Goal: Task Accomplishment & Management: Use online tool/utility

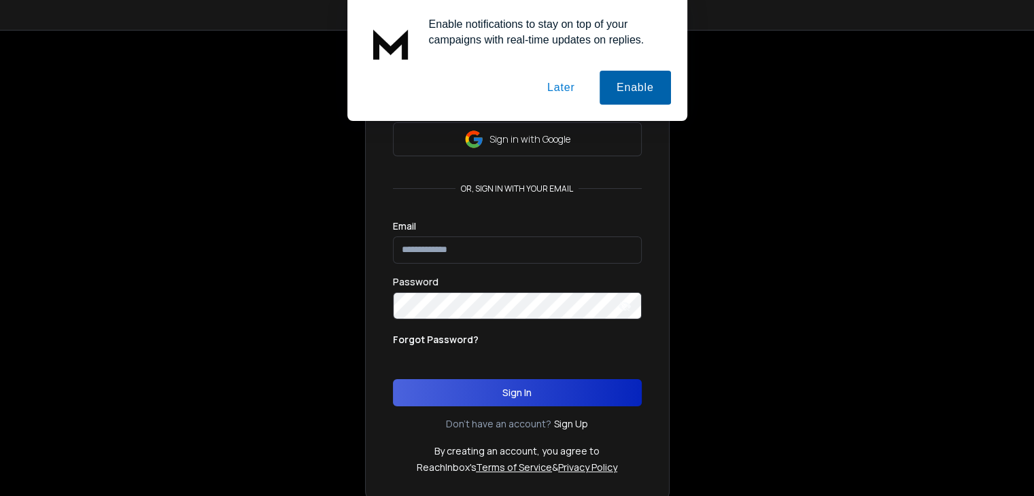
type input "**********"
click at [649, 88] on button "Enable" at bounding box center [635, 88] width 71 height 34
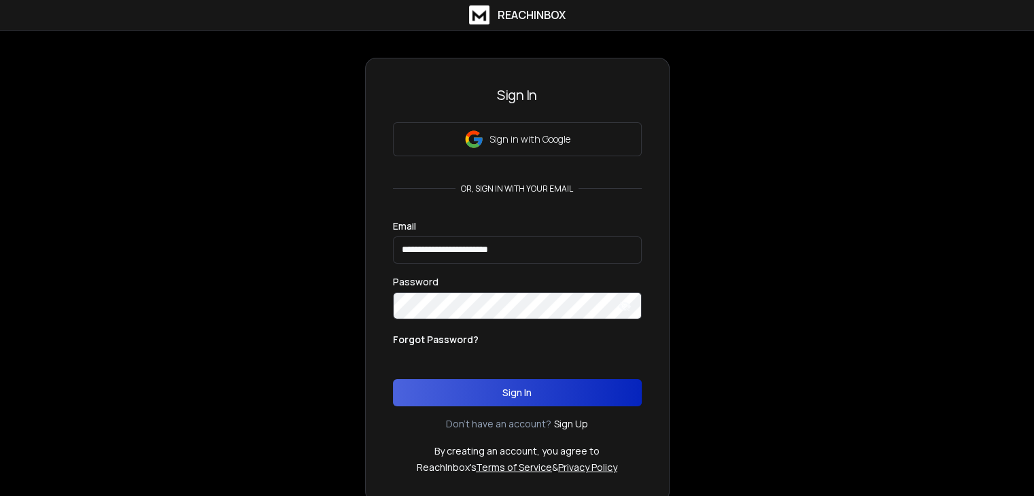
click at [547, 392] on button "Sign In" at bounding box center [517, 392] width 249 height 27
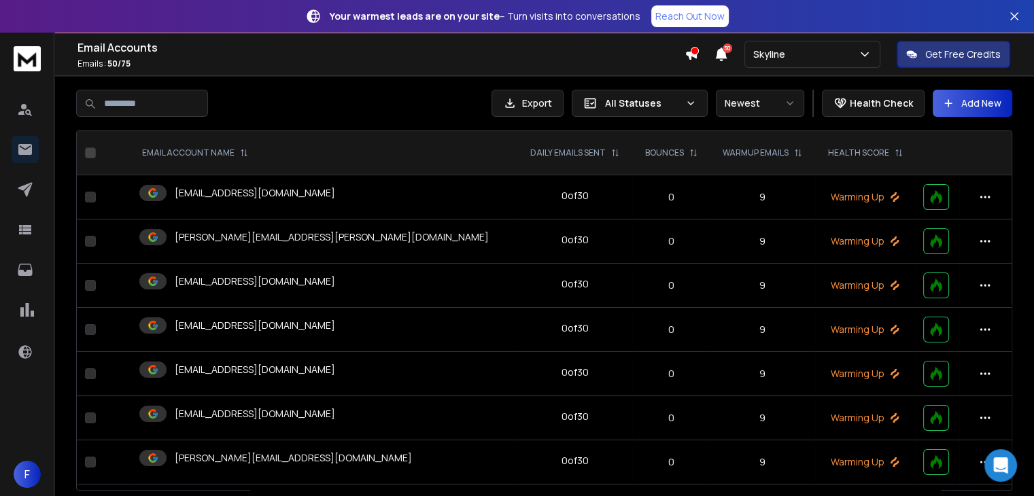
click at [1019, 13] on icon at bounding box center [1014, 16] width 12 height 12
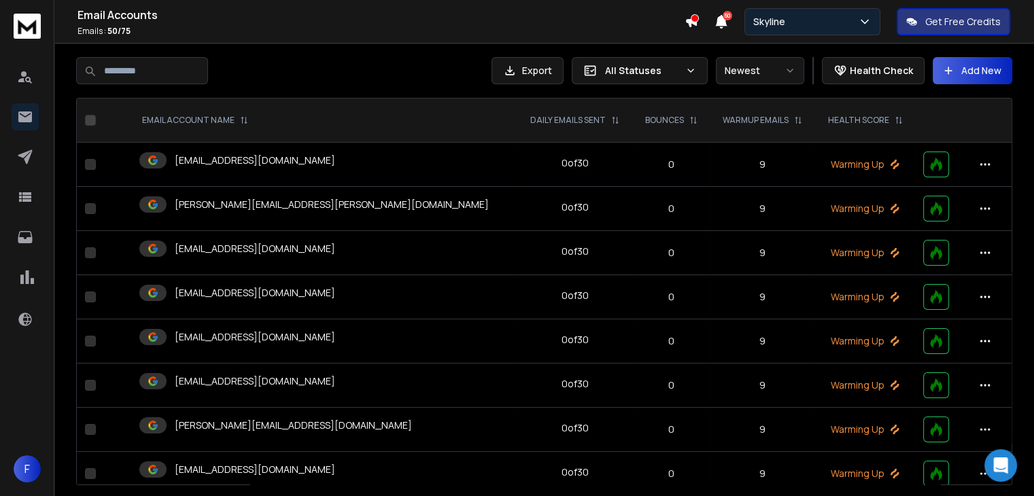
click at [855, 24] on div "Skyline" at bounding box center [812, 22] width 118 height 14
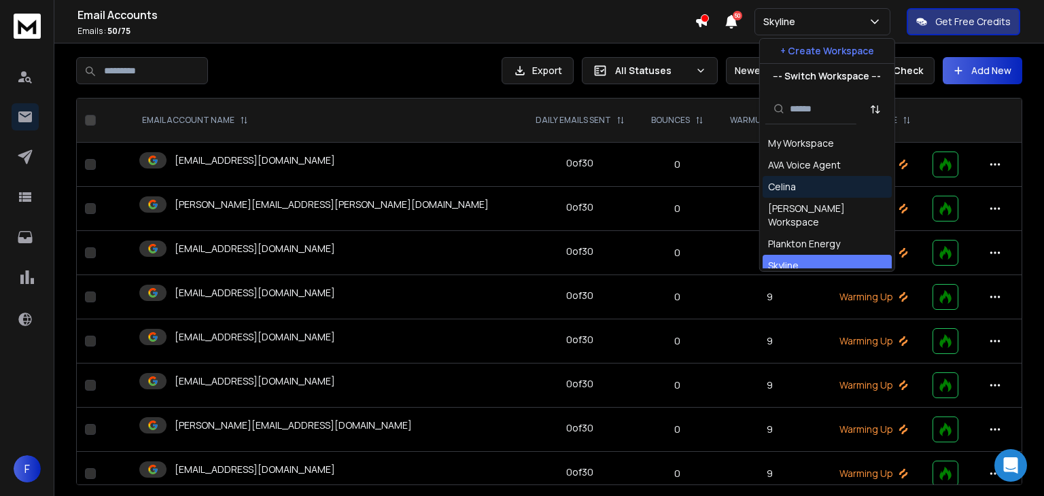
click at [833, 189] on div "Celina" at bounding box center [827, 187] width 129 height 22
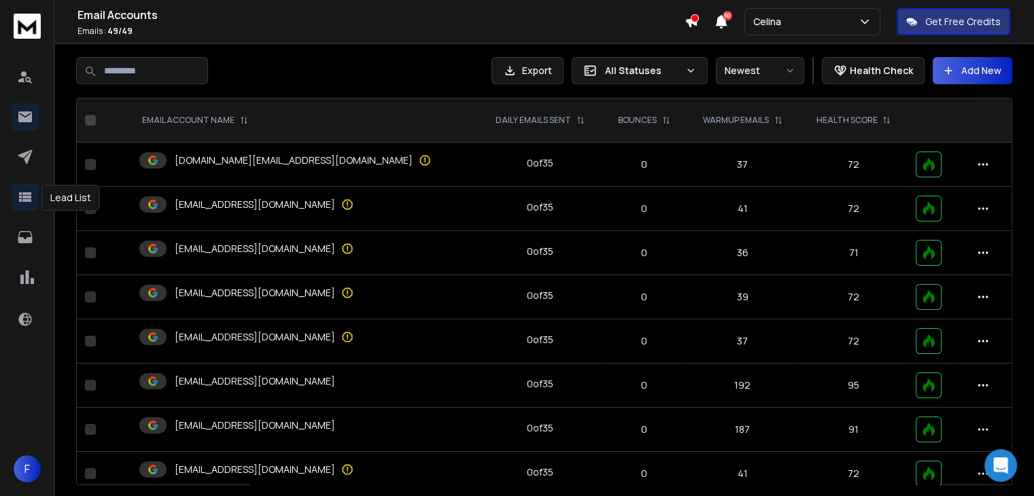
click at [30, 207] on link at bounding box center [25, 197] width 27 height 27
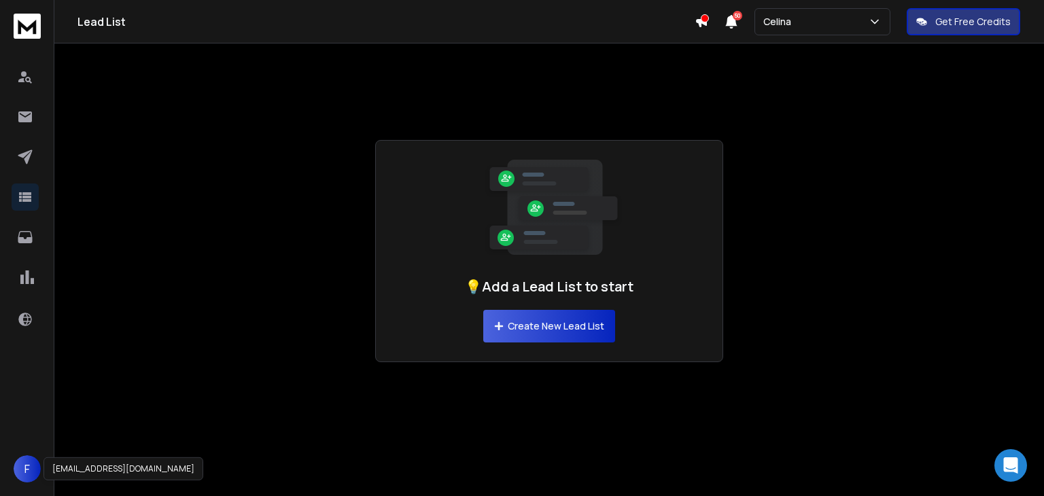
click at [28, 466] on span "F" at bounding box center [27, 469] width 27 height 27
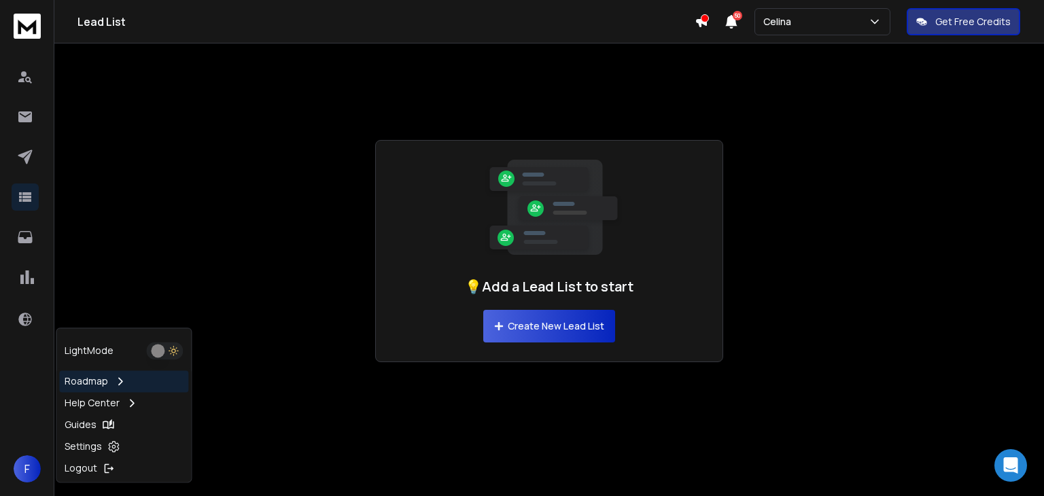
click at [161, 343] on button "button" at bounding box center [164, 351] width 37 height 18
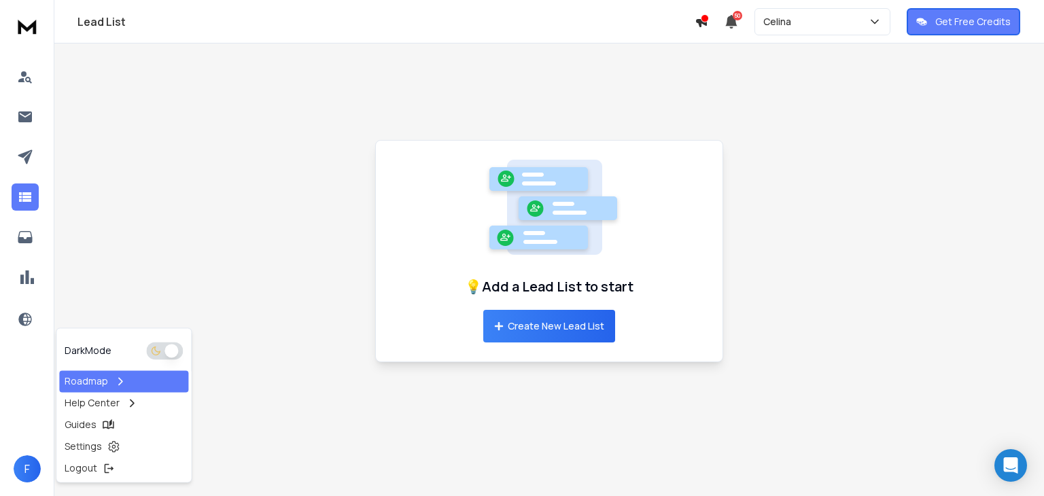
click at [245, 324] on div "💡Add a Lead List to start Create New Lead List" at bounding box center [549, 251] width 990 height 222
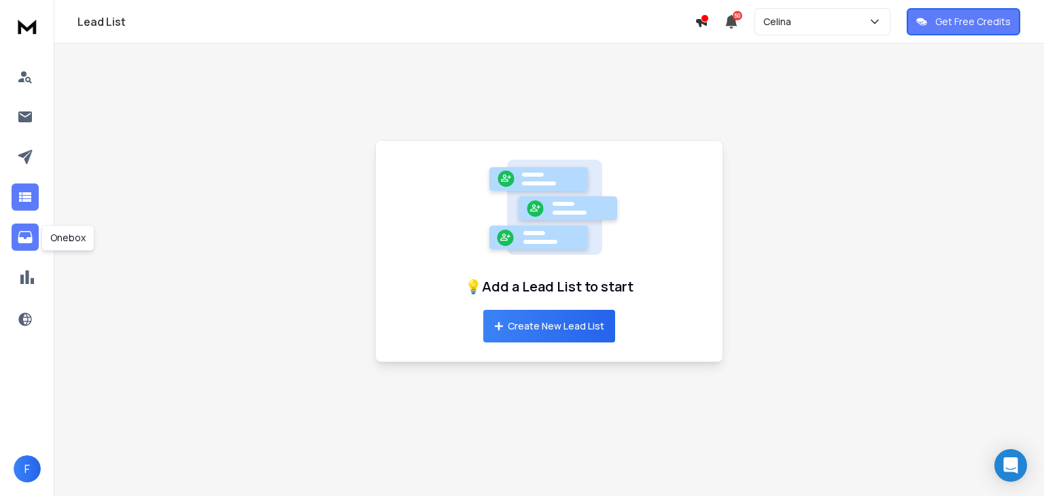
click at [27, 233] on icon at bounding box center [25, 237] width 16 height 16
